Goal: Task Accomplishment & Management: Manage account settings

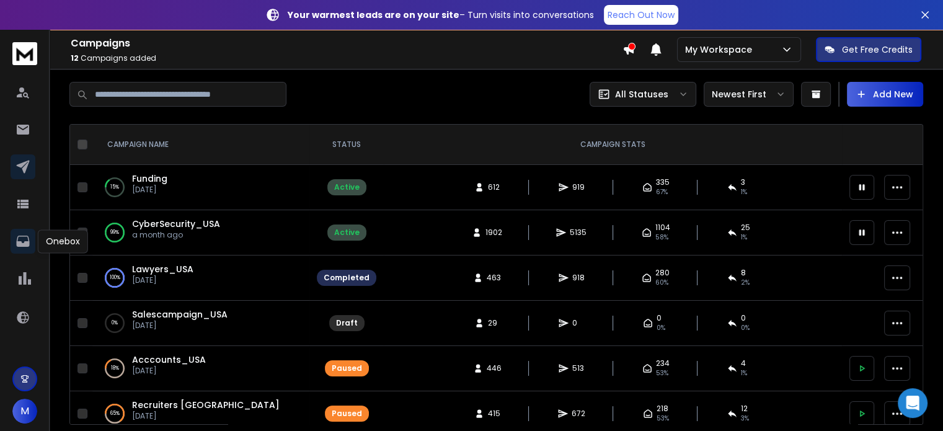
click at [20, 242] on icon at bounding box center [22, 241] width 13 height 11
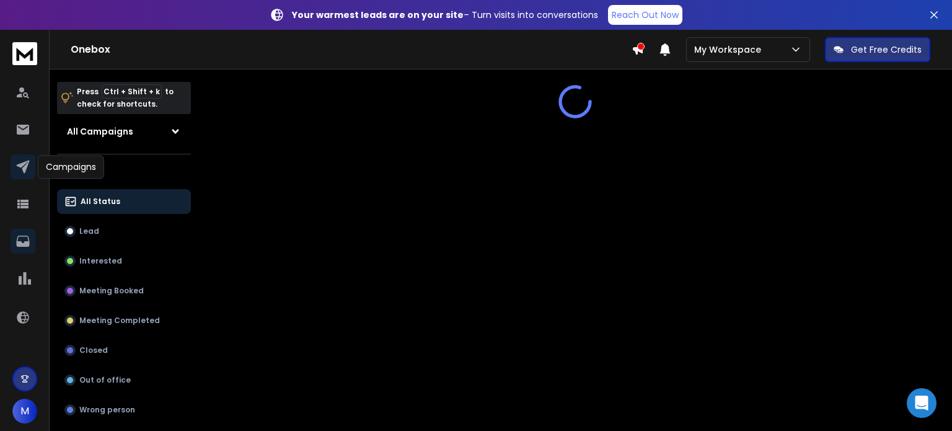
click at [27, 169] on icon at bounding box center [23, 166] width 15 height 15
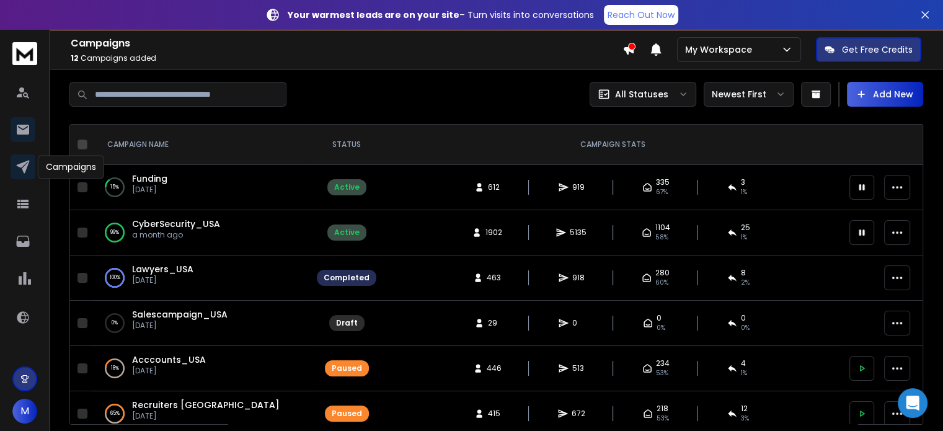
click at [26, 141] on link at bounding box center [23, 129] width 25 height 25
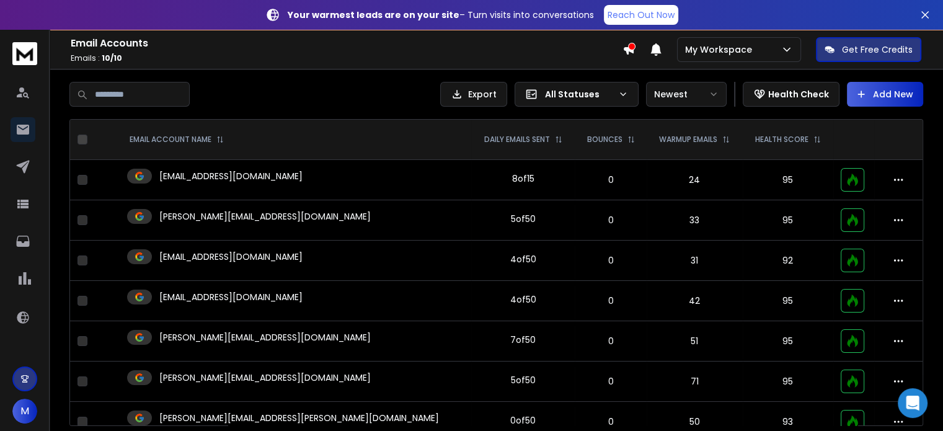
click at [500, 177] on td "8 of 15" at bounding box center [523, 176] width 104 height 32
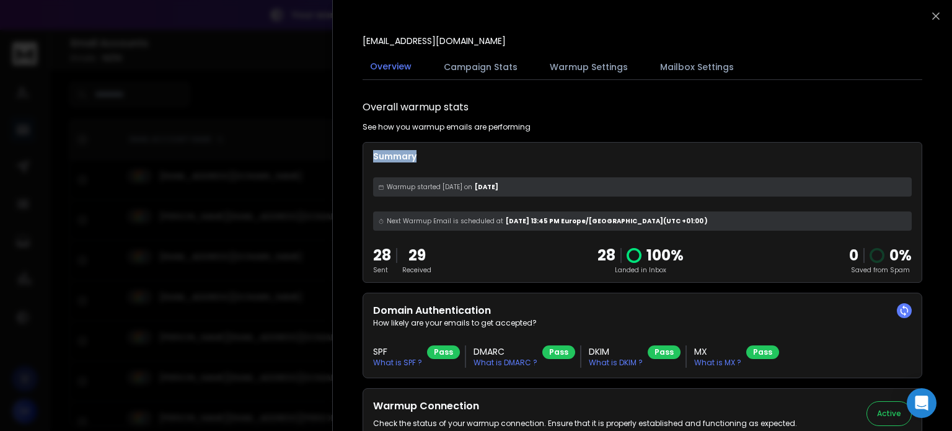
drag, startPoint x: 948, startPoint y: 114, endPoint x: 946, endPoint y: 161, distance: 47.2
click at [946, 161] on div "Multi Select Table Sheet venkatpen@promindfultech.info Overview Campaign Stats …" at bounding box center [642, 215] width 620 height 431
click at [492, 65] on button "Campaign Stats" at bounding box center [481, 66] width 89 height 27
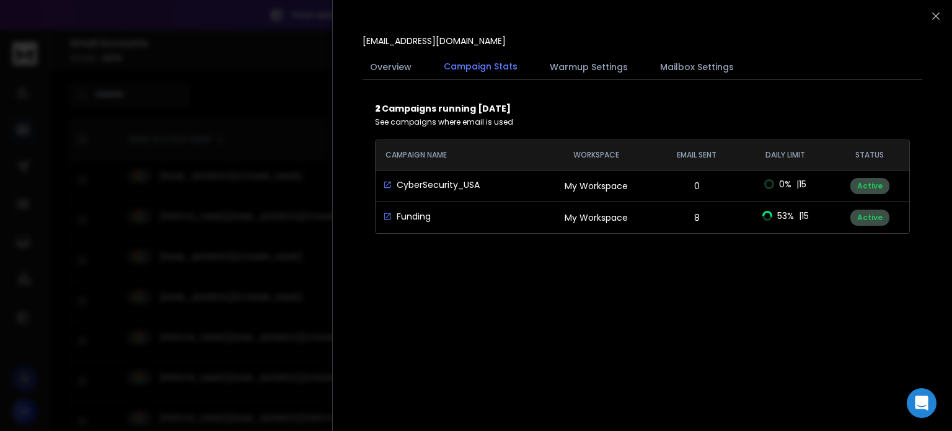
click at [564, 53] on div "venkatpen@promindfultech.info Overview Campaign Stats Warmup Settings Mailbox S…" at bounding box center [643, 140] width 590 height 251
click at [569, 58] on button "Warmup Settings" at bounding box center [589, 66] width 93 height 27
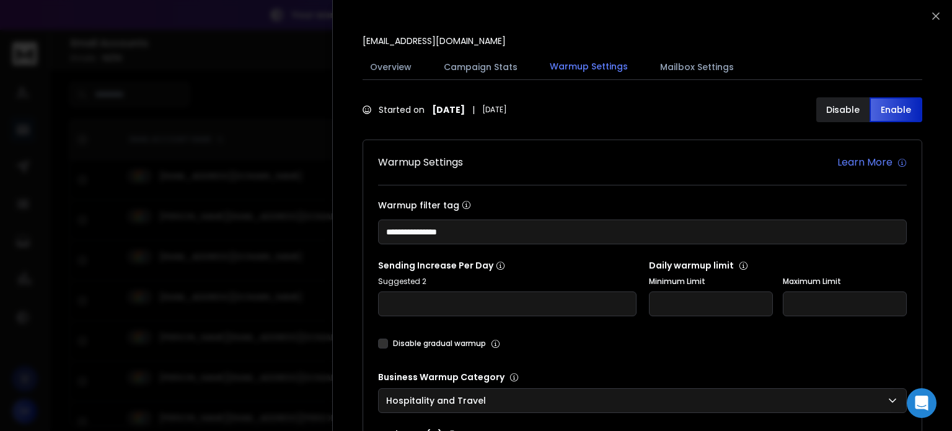
click at [692, 63] on button "Mailbox Settings" at bounding box center [697, 66] width 89 height 27
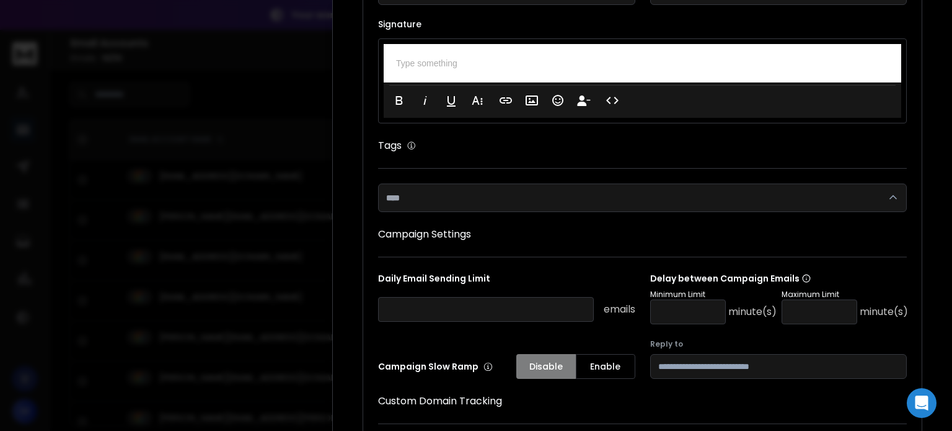
scroll to position [191, 0]
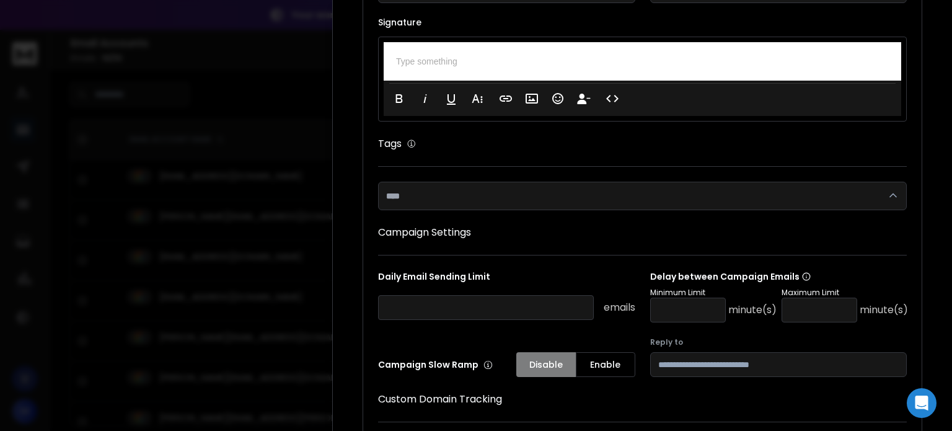
click at [441, 309] on input "**" at bounding box center [486, 307] width 216 height 25
type input "**"
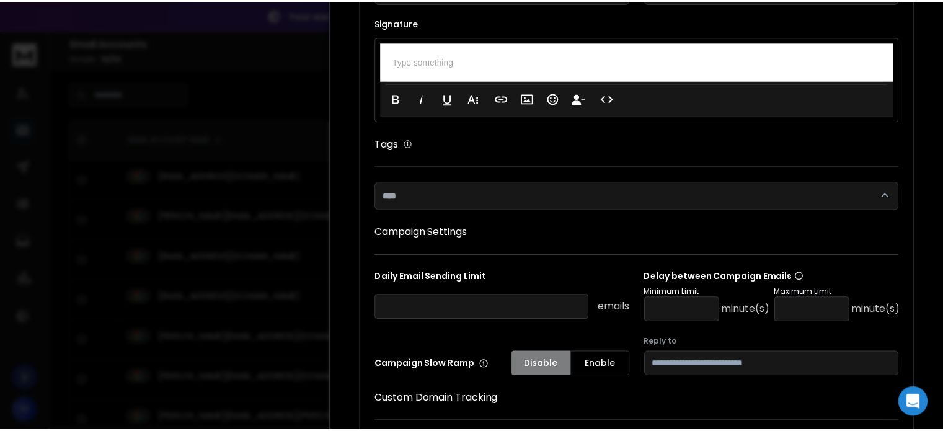
scroll to position [311, 0]
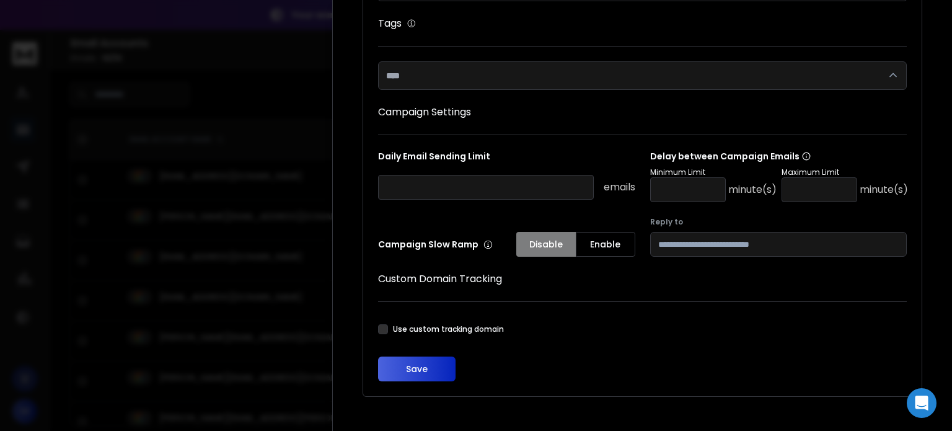
click at [430, 371] on button "Save" at bounding box center [417, 369] width 78 height 25
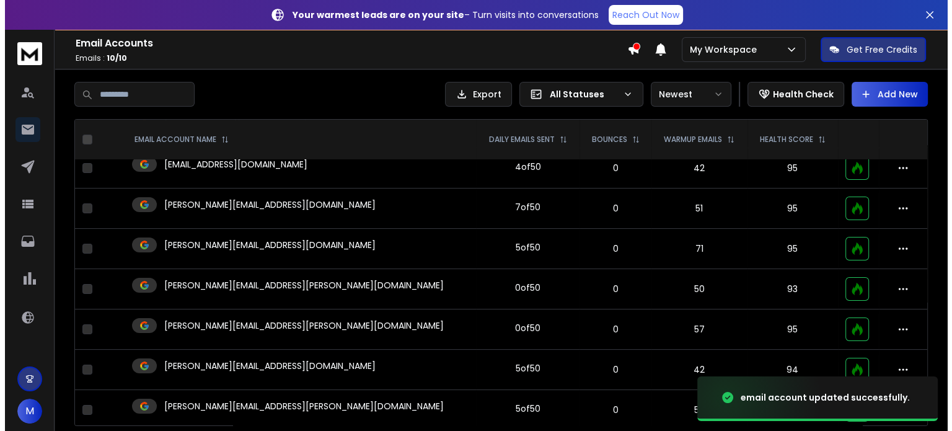
scroll to position [145, 0]
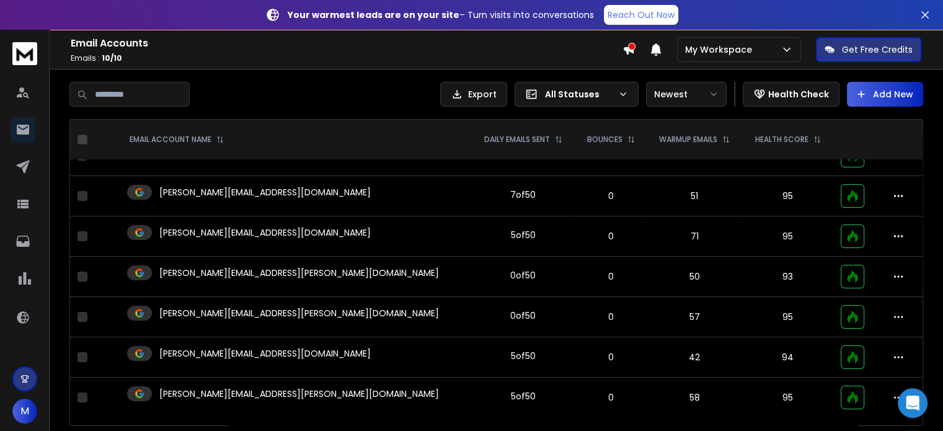
click at [662, 277] on td "50" at bounding box center [695, 277] width 96 height 40
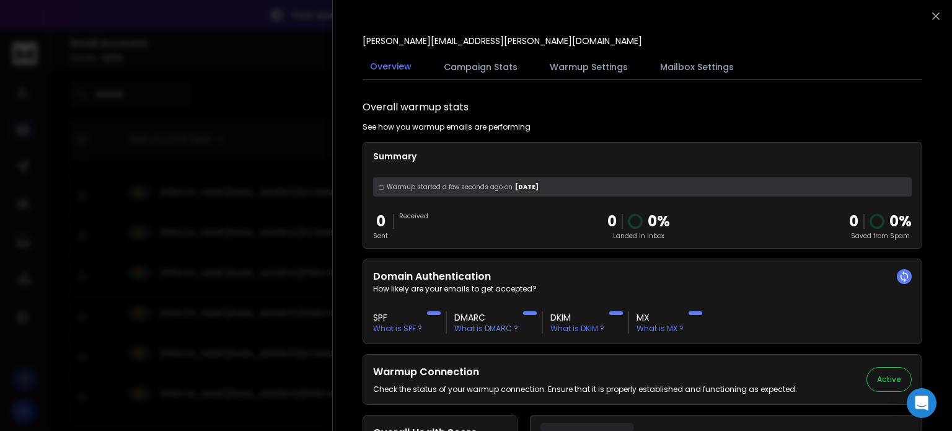
click at [317, 55] on div at bounding box center [476, 215] width 952 height 431
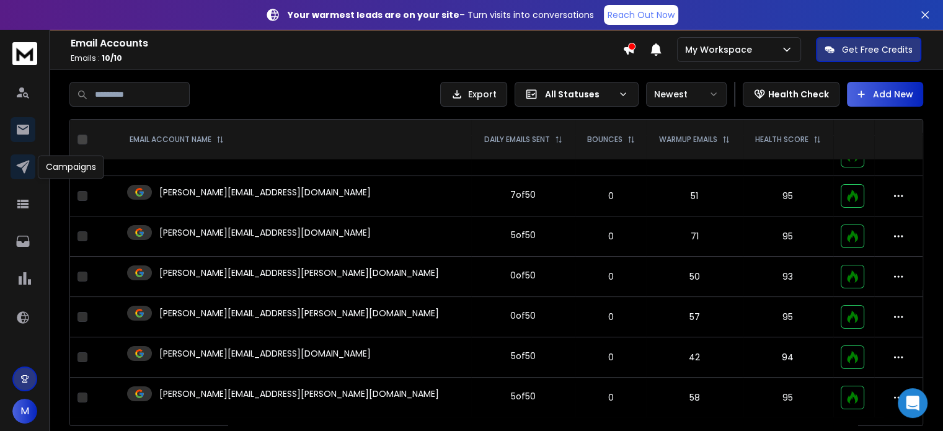
click at [11, 161] on link at bounding box center [23, 166] width 25 height 25
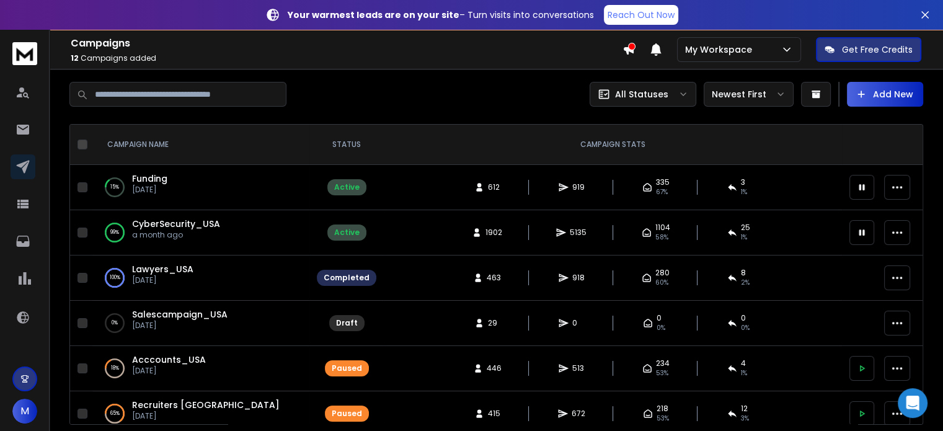
click at [240, 184] on div "15 % Funding 11 days ago" at bounding box center [201, 187] width 192 height 30
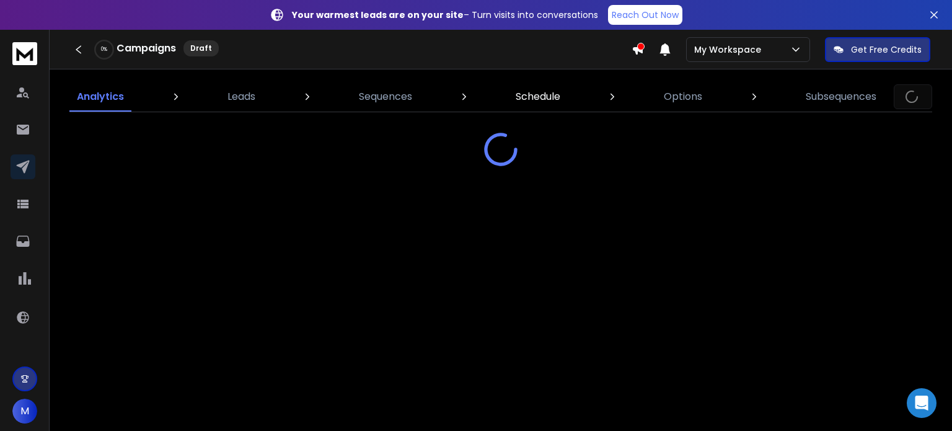
click at [541, 96] on p "Schedule" at bounding box center [538, 96] width 45 height 15
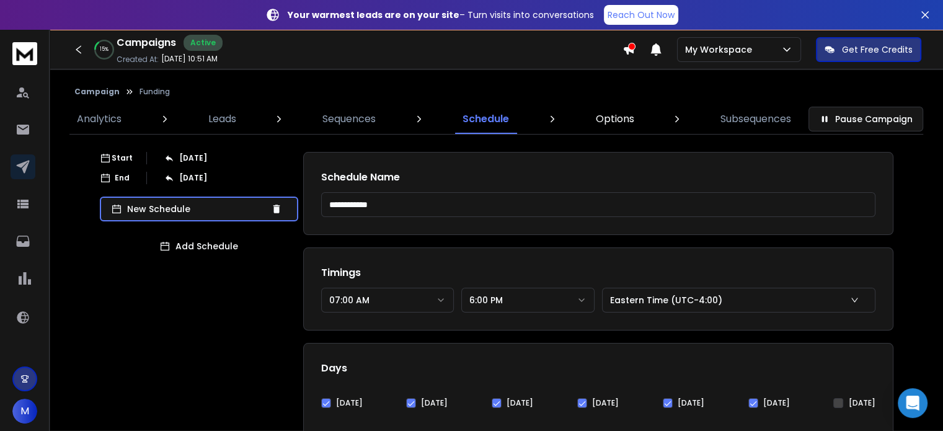
click at [631, 123] on p "Options" at bounding box center [614, 119] width 38 height 15
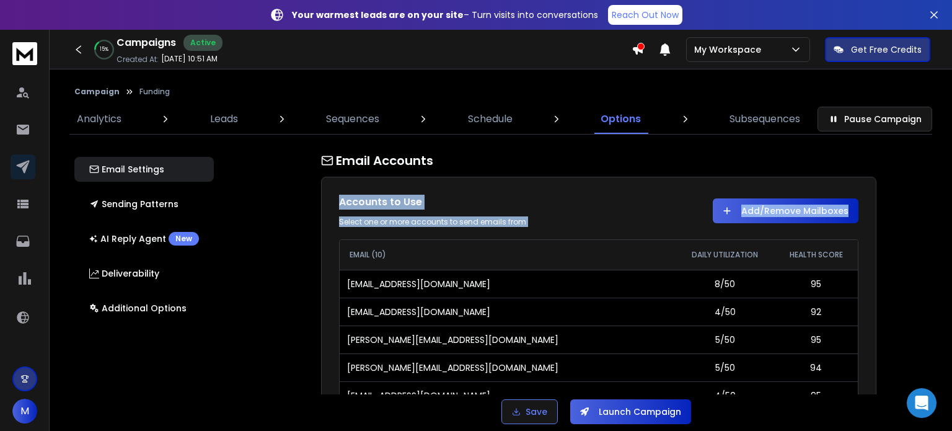
drag, startPoint x: 952, startPoint y: 168, endPoint x: 950, endPoint y: 231, distance: 62.7
click at [950, 231] on div "Email Accounts Accounts to Use Select one or more accounts to send emails from …" at bounding box center [606, 273] width 745 height 242
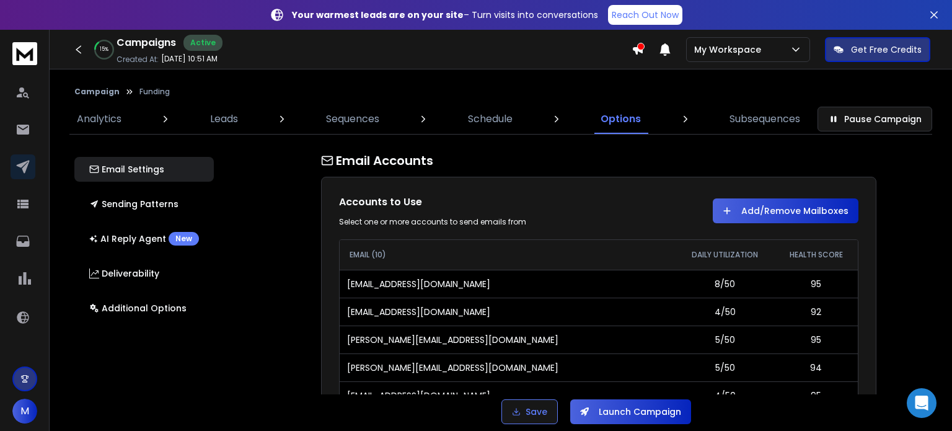
click at [908, 237] on div "Email Accounts Accounts to Use Select one or more accounts to send emails from …" at bounding box center [606, 273] width 745 height 242
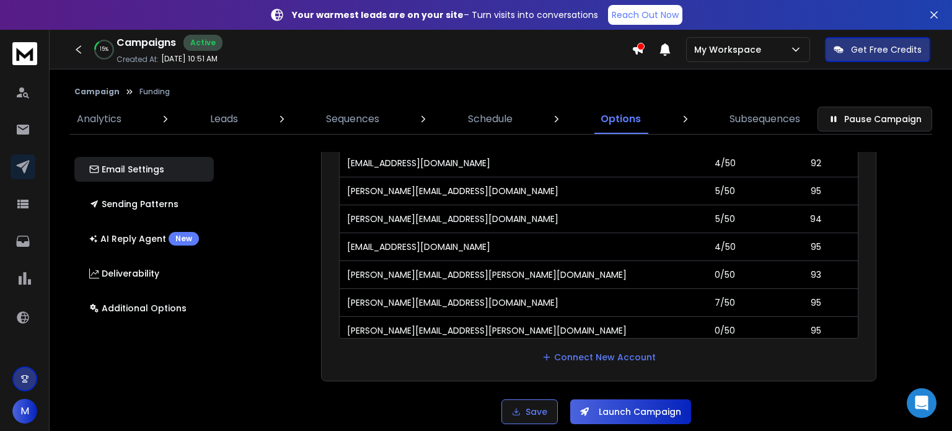
click at [945, 171] on div "Email Accounts Accounts to Use Select one or more accounts to send emails from …" at bounding box center [606, 273] width 745 height 242
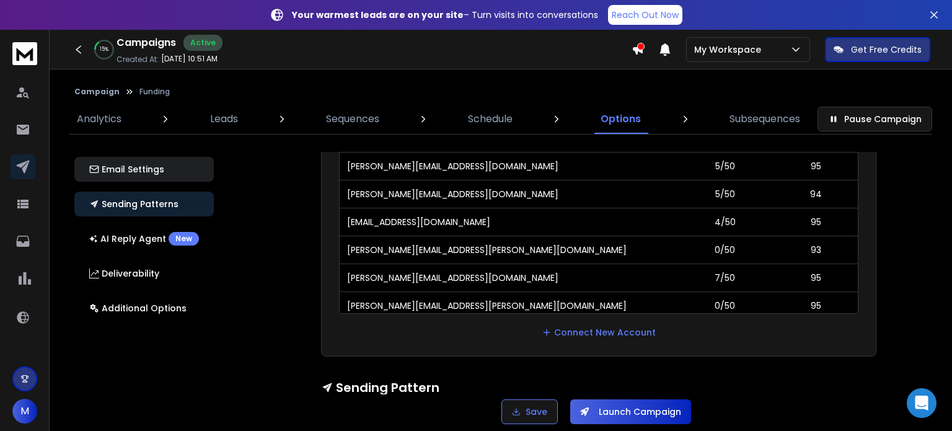
click at [199, 205] on button "Sending Patterns" at bounding box center [144, 204] width 140 height 25
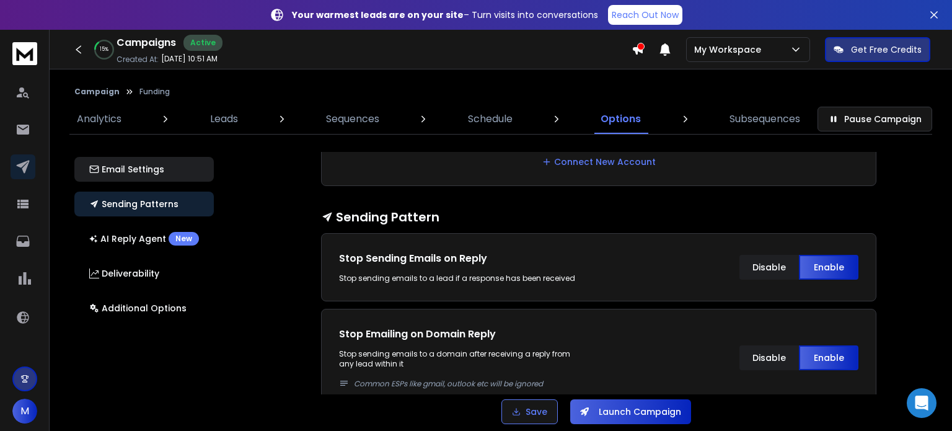
scroll to position [401, 0]
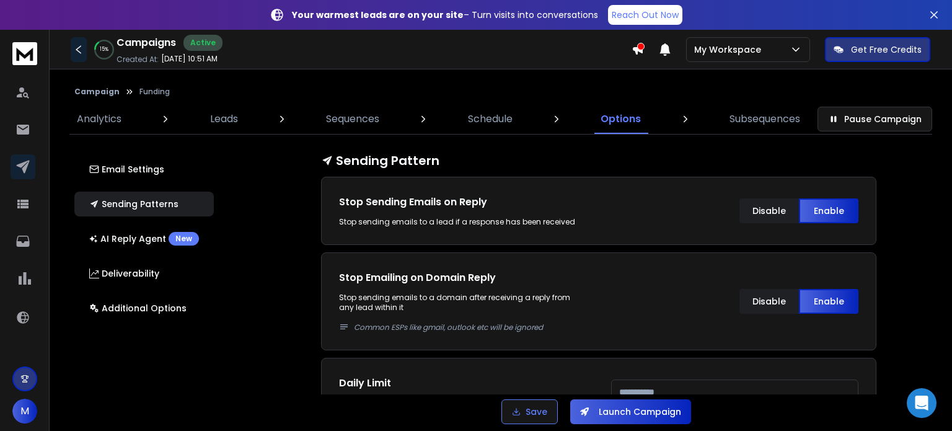
click at [74, 52] on icon at bounding box center [78, 49] width 11 height 11
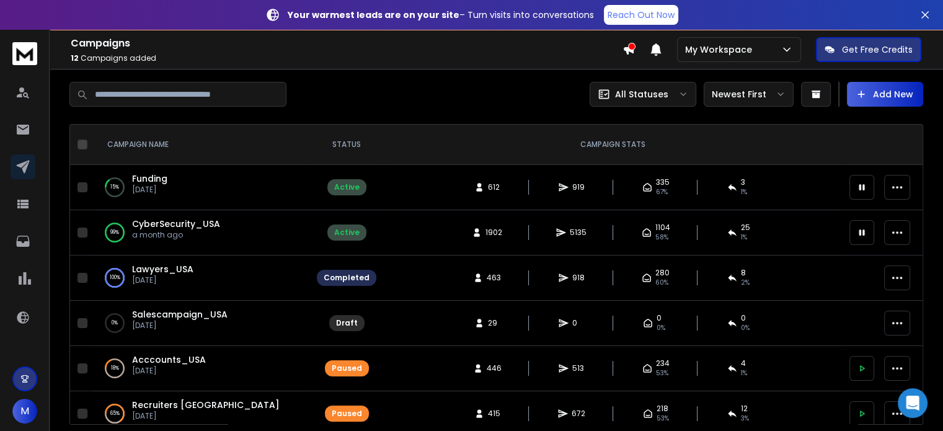
click at [182, 194] on div "15 % Funding 11 days ago" at bounding box center [201, 187] width 192 height 30
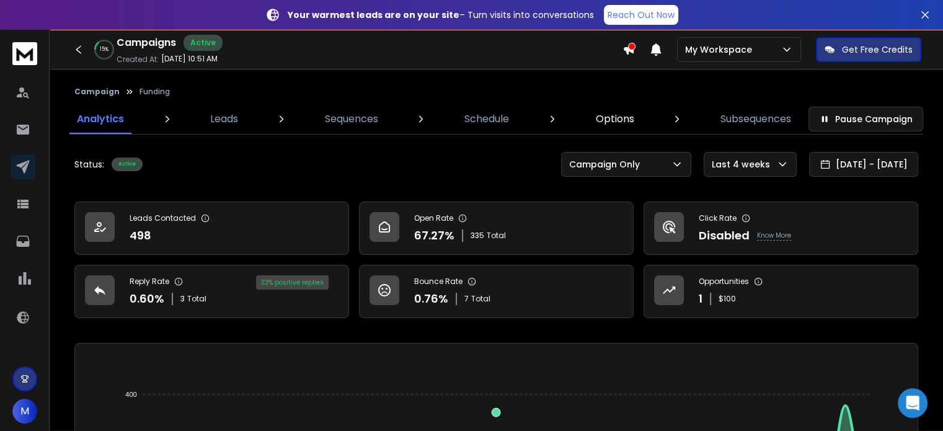
click at [634, 123] on link "Options" at bounding box center [614, 119] width 53 height 30
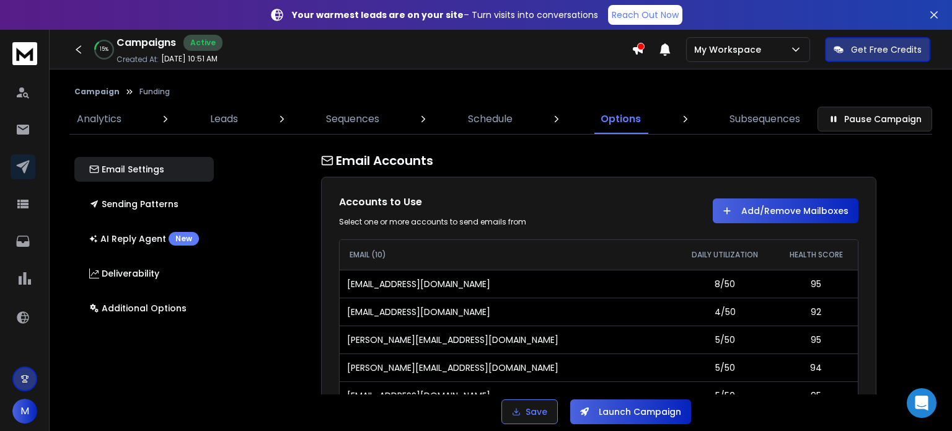
click at [943, 200] on div "Email Accounts Accounts to Use Select one or more accounts to send emails from …" at bounding box center [606, 273] width 745 height 242
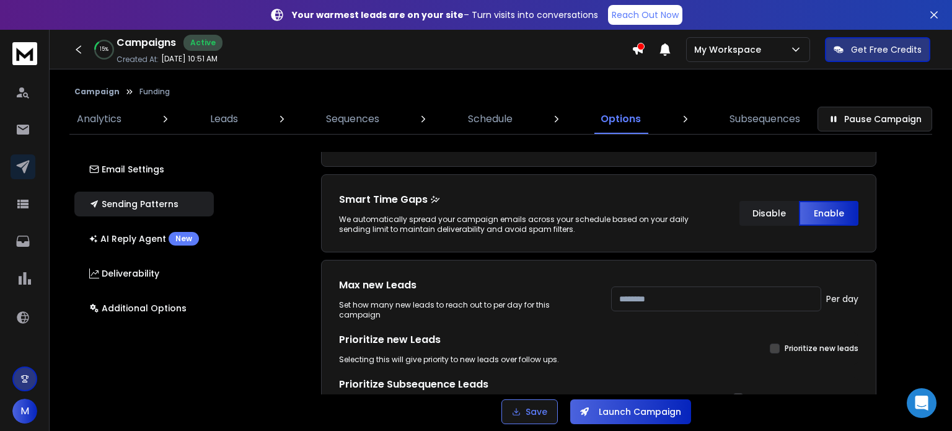
scroll to position [685, 0]
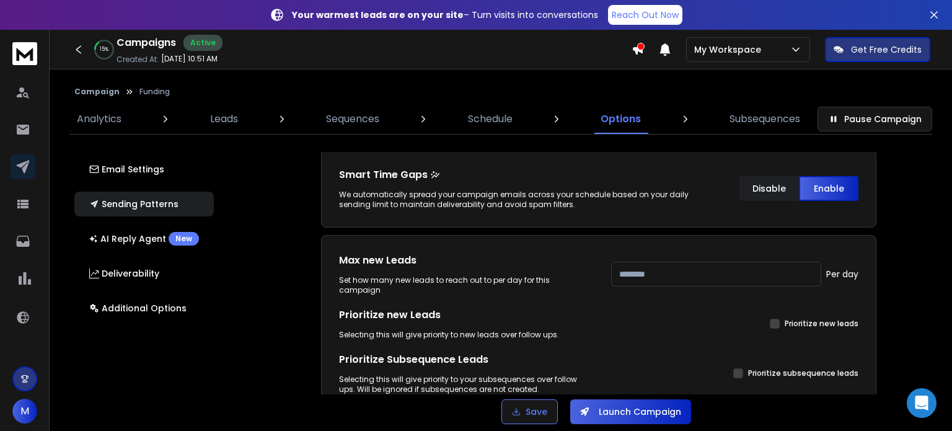
click at [673, 272] on input "***" at bounding box center [716, 274] width 210 height 25
type input "***"
click at [523, 411] on button "Save" at bounding box center [530, 411] width 56 height 25
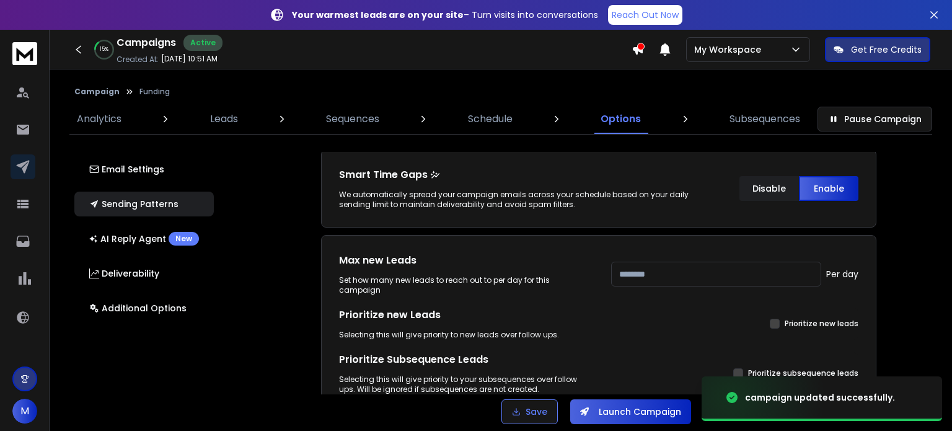
click at [906, 275] on div "Email Accounts Accounts to Use Select one or more accounts to send emails from …" at bounding box center [606, 273] width 745 height 242
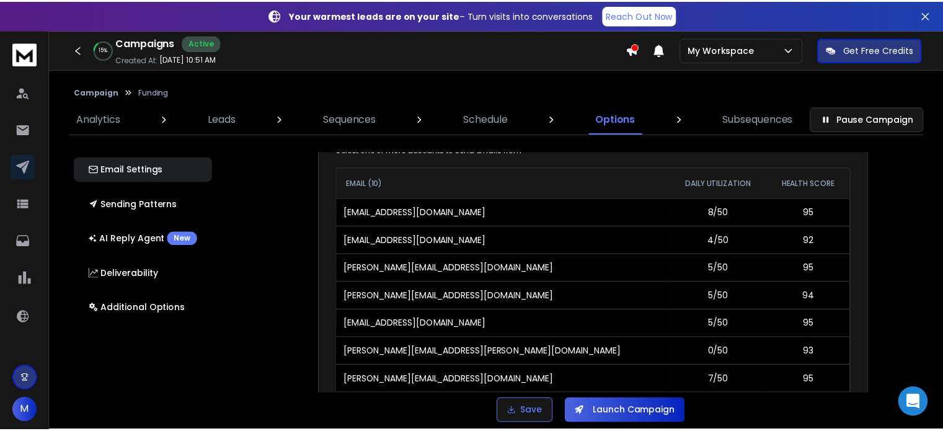
scroll to position [0, 0]
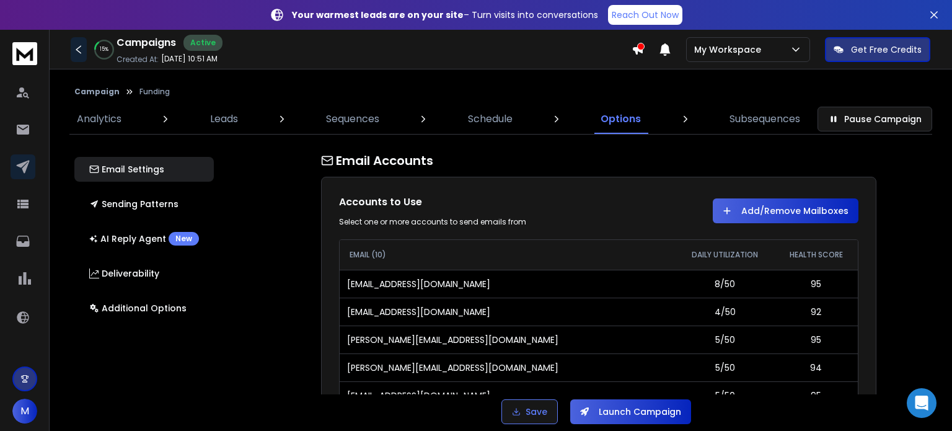
click at [77, 49] on icon at bounding box center [78, 49] width 5 height 8
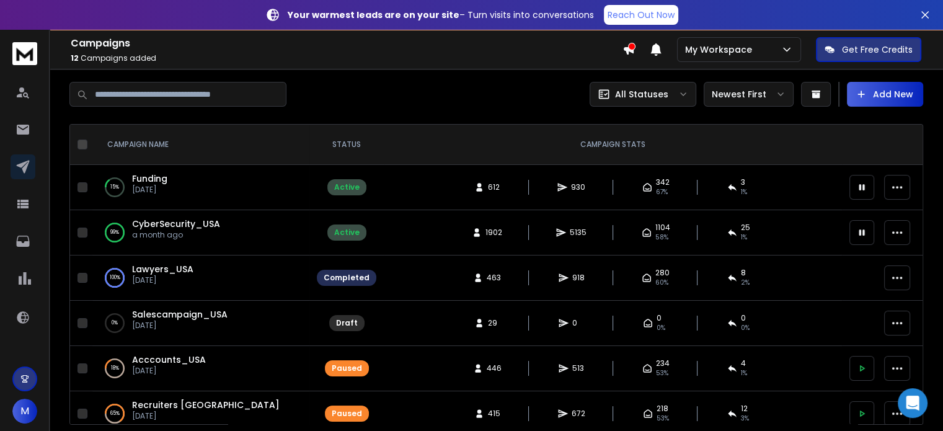
click at [272, 199] on div "15 % Funding 11 days ago" at bounding box center [201, 187] width 192 height 30
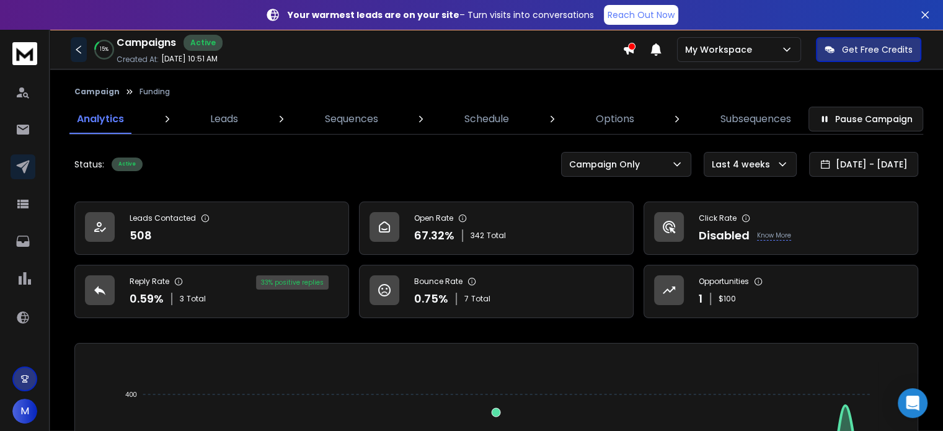
click at [76, 39] on button at bounding box center [79, 49] width 16 height 25
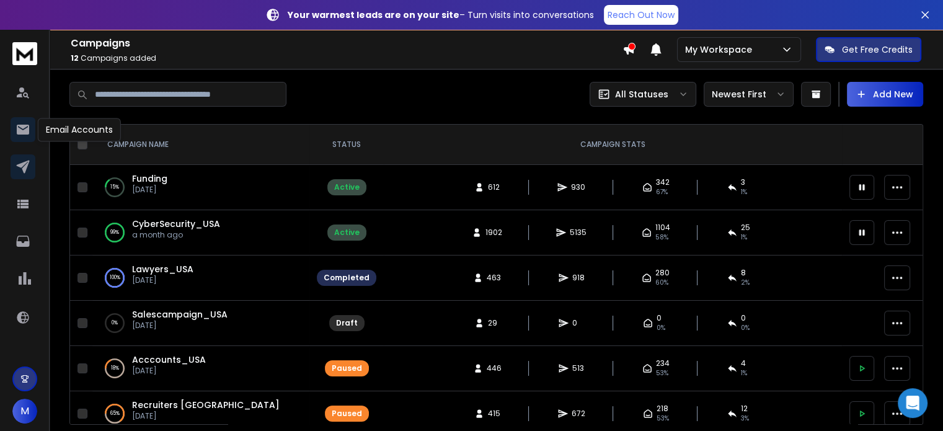
click at [30, 120] on link at bounding box center [23, 129] width 25 height 25
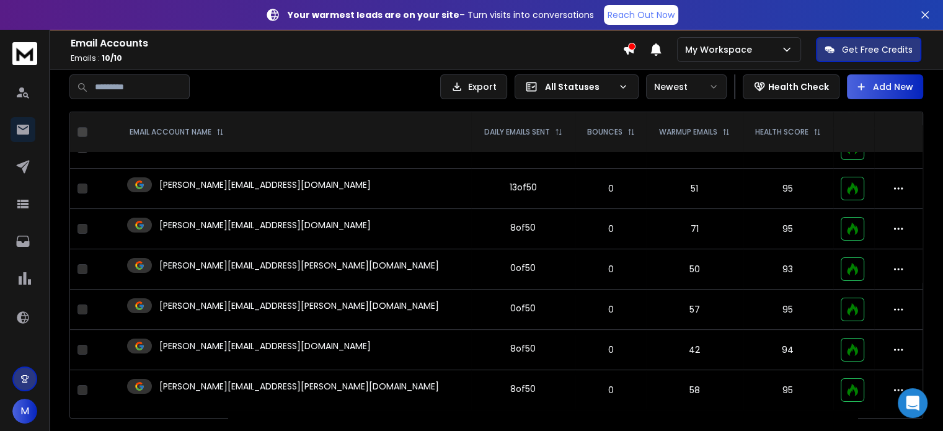
scroll to position [139, 0]
